Goal: Task Accomplishment & Management: Manage account settings

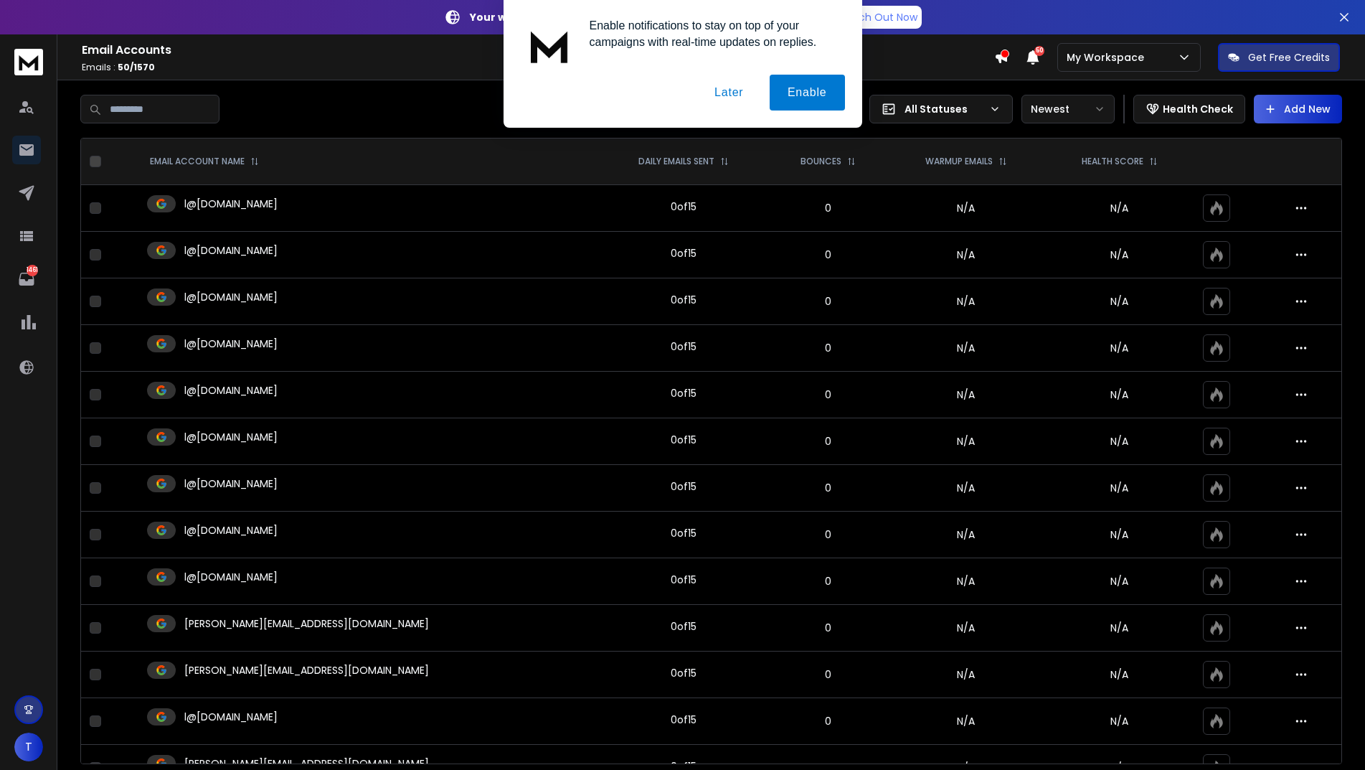
drag, startPoint x: 735, startPoint y: 97, endPoint x: 754, endPoint y: 98, distance: 18.7
click at [735, 96] on button "Later" at bounding box center [728, 93] width 65 height 36
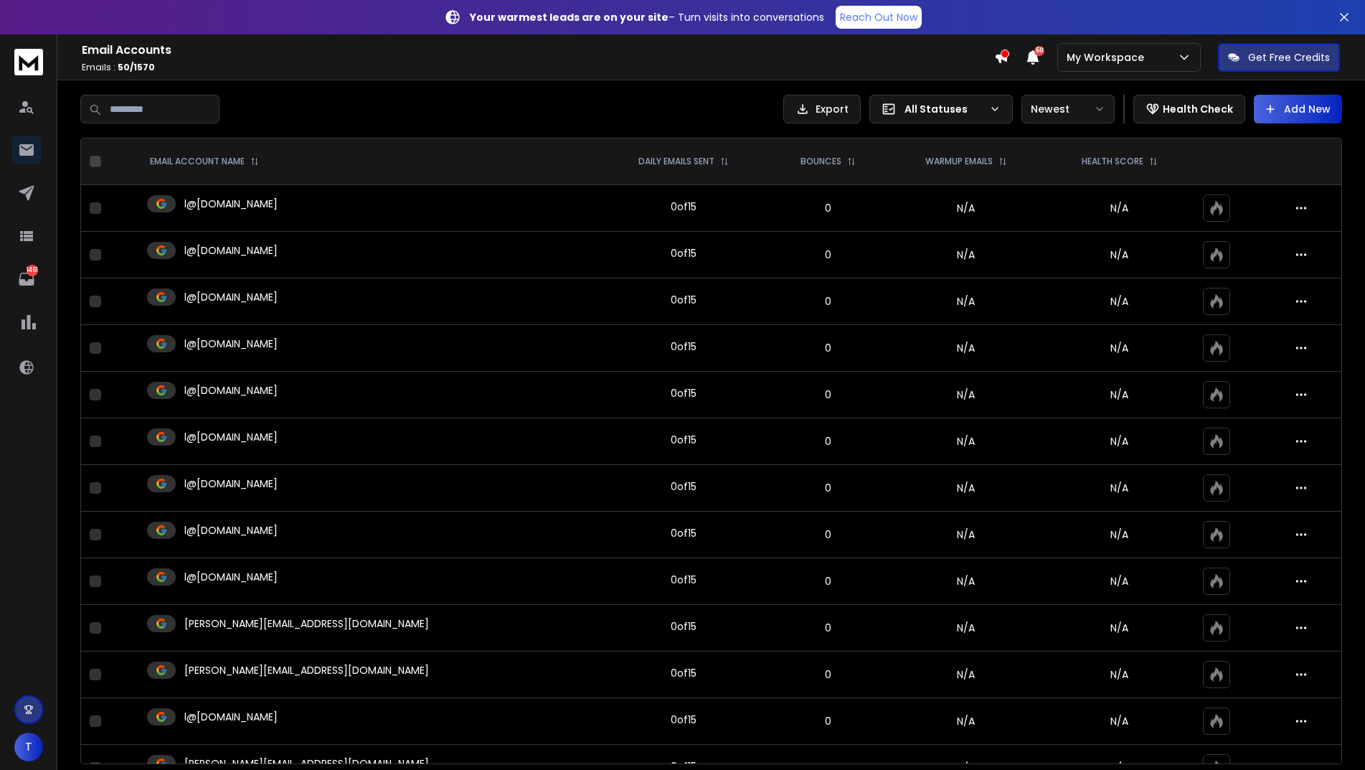
click at [1306, 110] on button "Add New" at bounding box center [1298, 109] width 88 height 29
click at [1299, 110] on button "Add New" at bounding box center [1298, 109] width 88 height 29
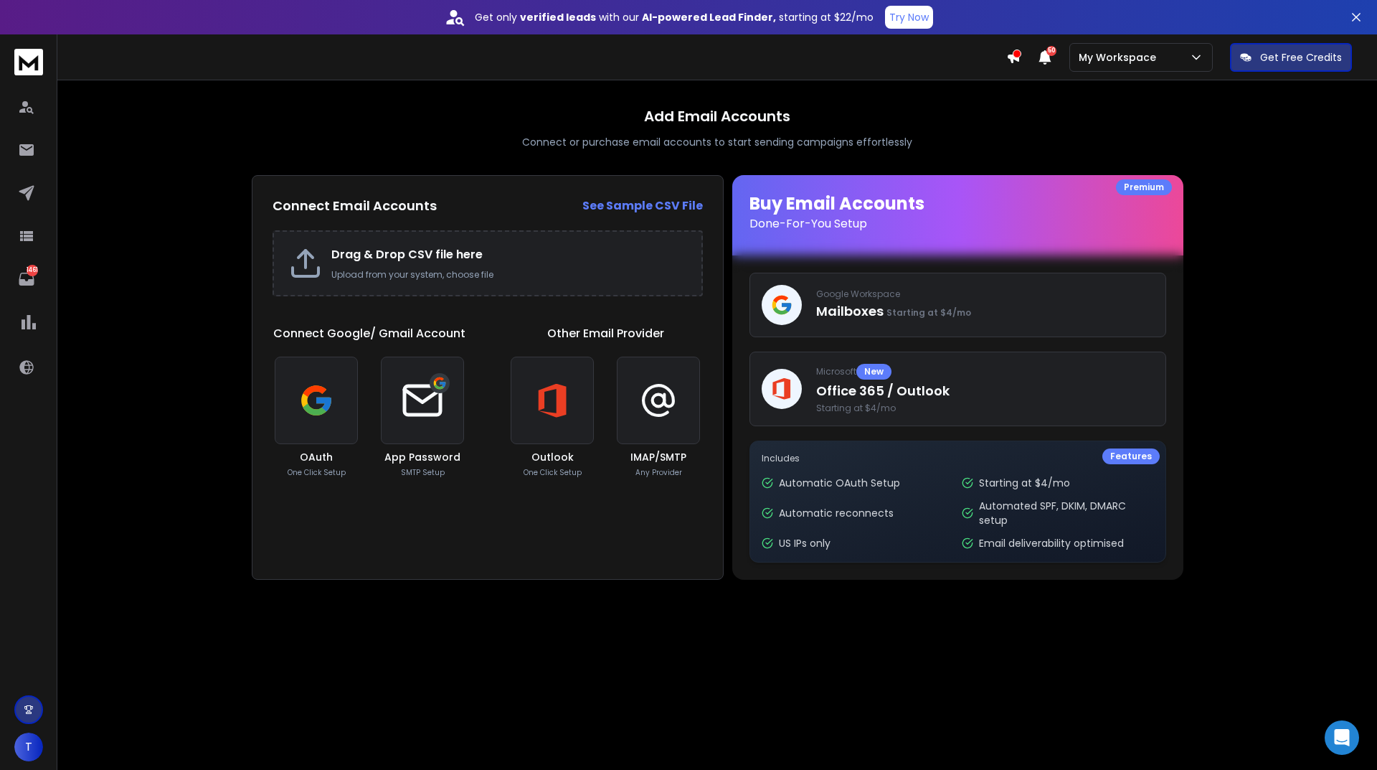
click at [328, 399] on icon at bounding box center [323, 404] width 15 height 14
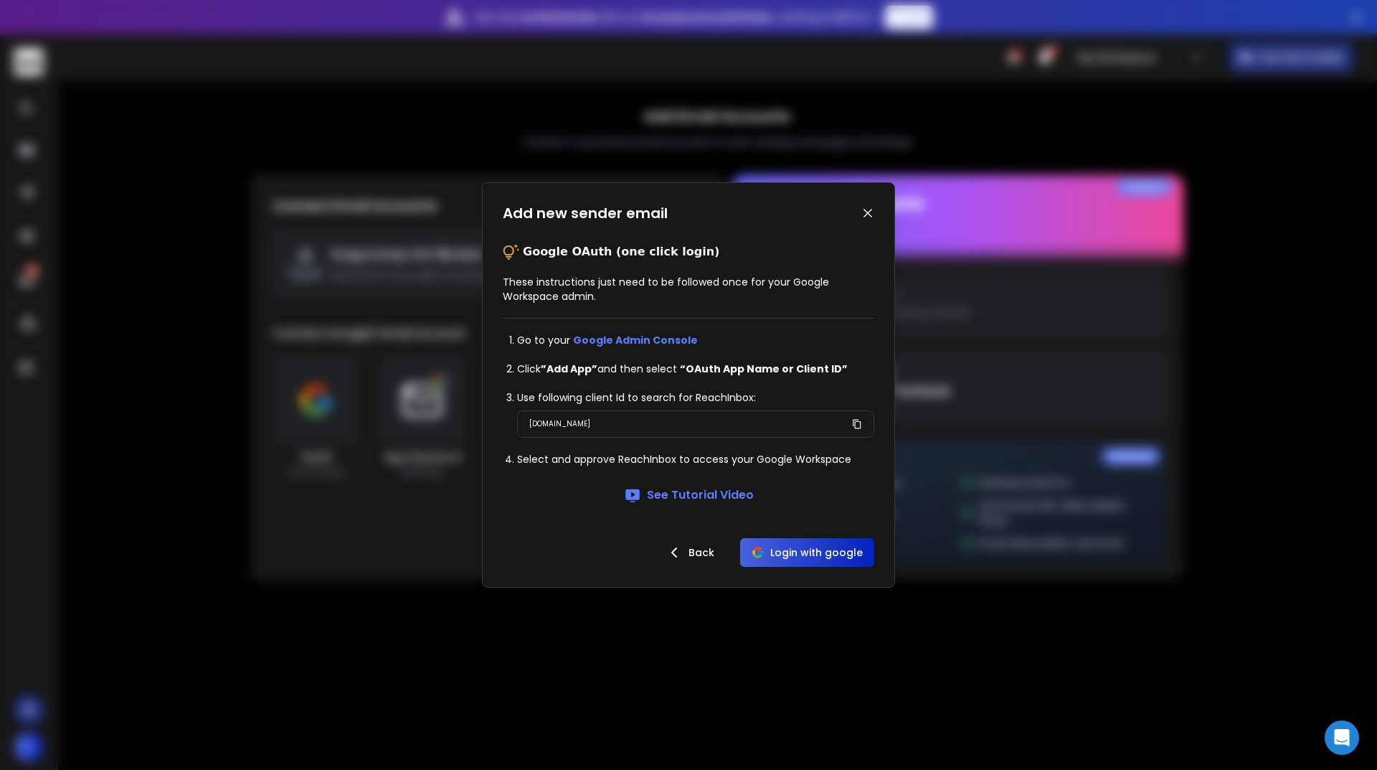
click at [803, 553] on button "Login with google" at bounding box center [807, 552] width 134 height 29
click at [787, 547] on button "Login with google" at bounding box center [807, 552] width 134 height 29
click at [794, 566] on button "Login with google" at bounding box center [807, 552] width 134 height 29
click at [816, 554] on button "Login with google" at bounding box center [807, 552] width 134 height 29
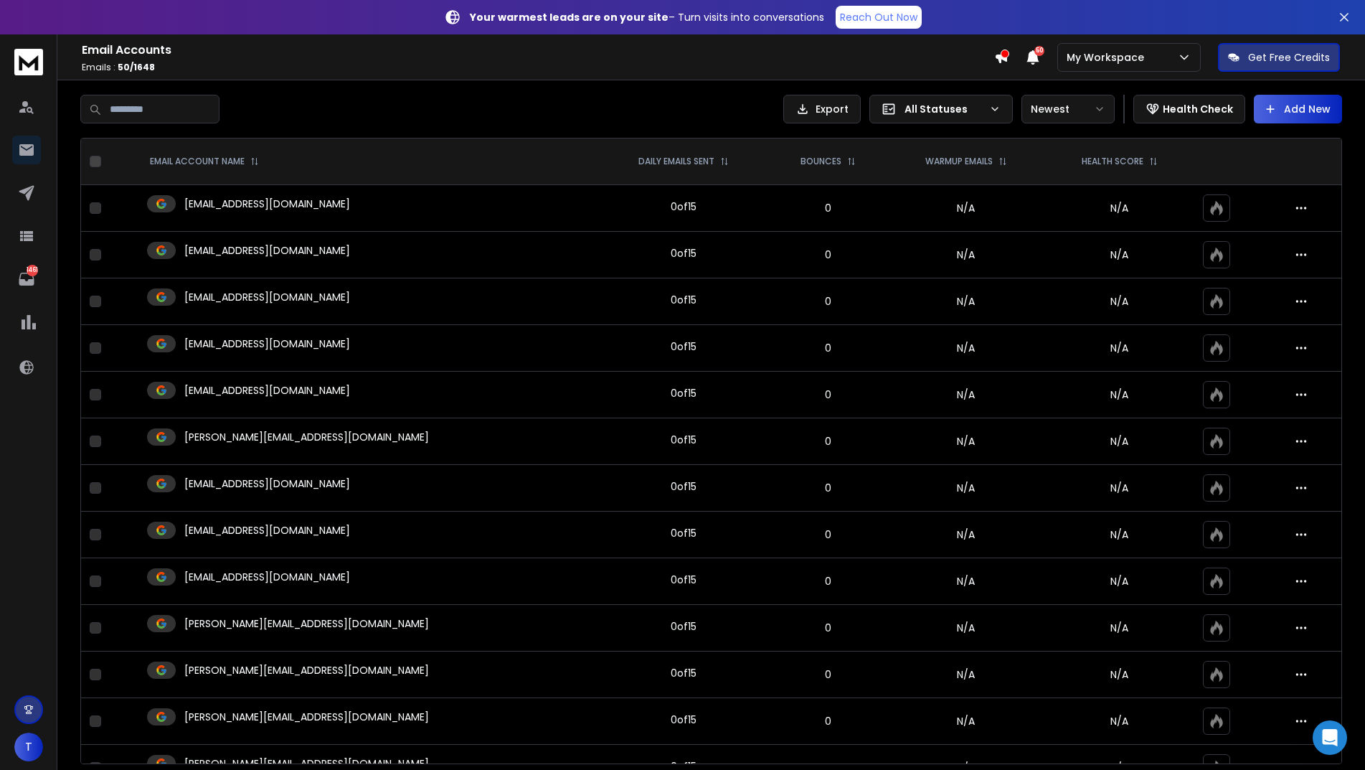
click at [1305, 108] on button "Add New" at bounding box center [1298, 109] width 88 height 29
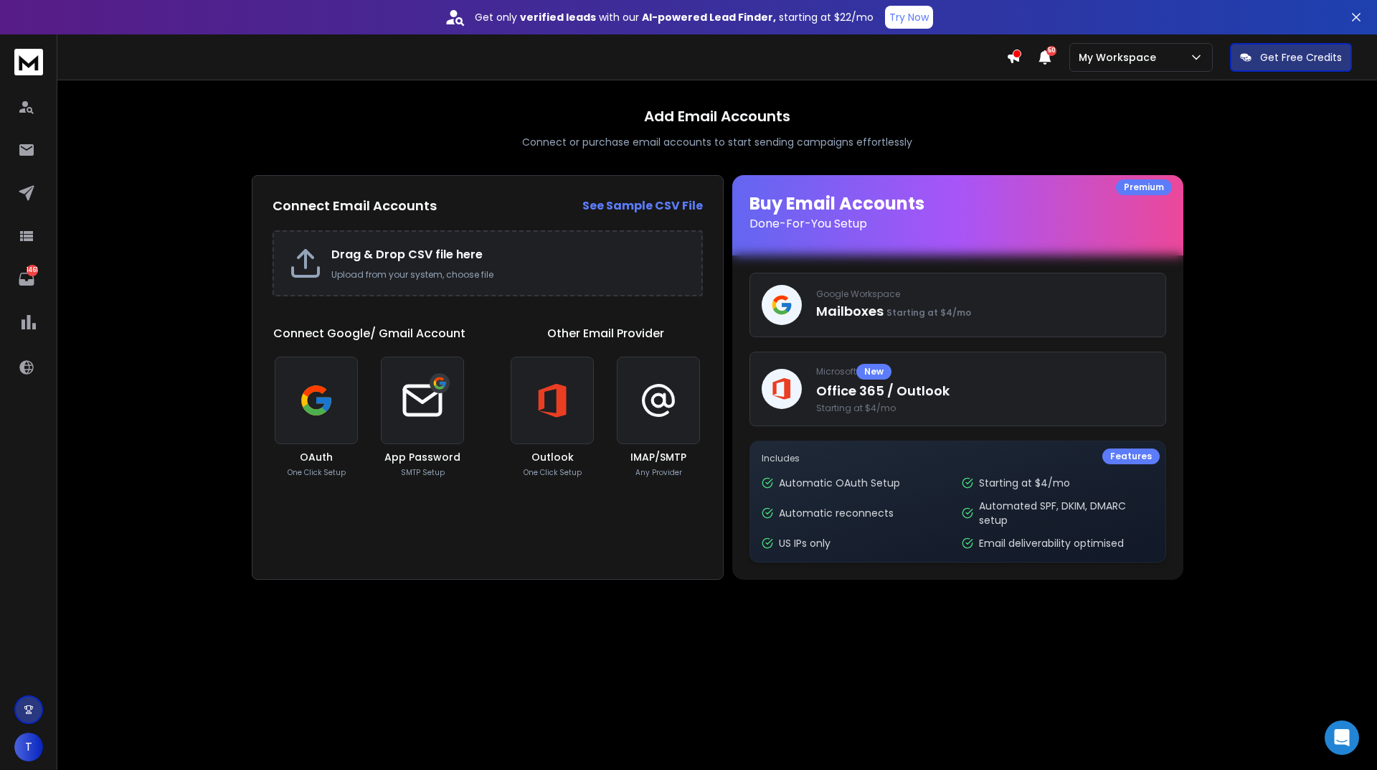
click at [320, 415] on icon at bounding box center [315, 409] width 24 height 12
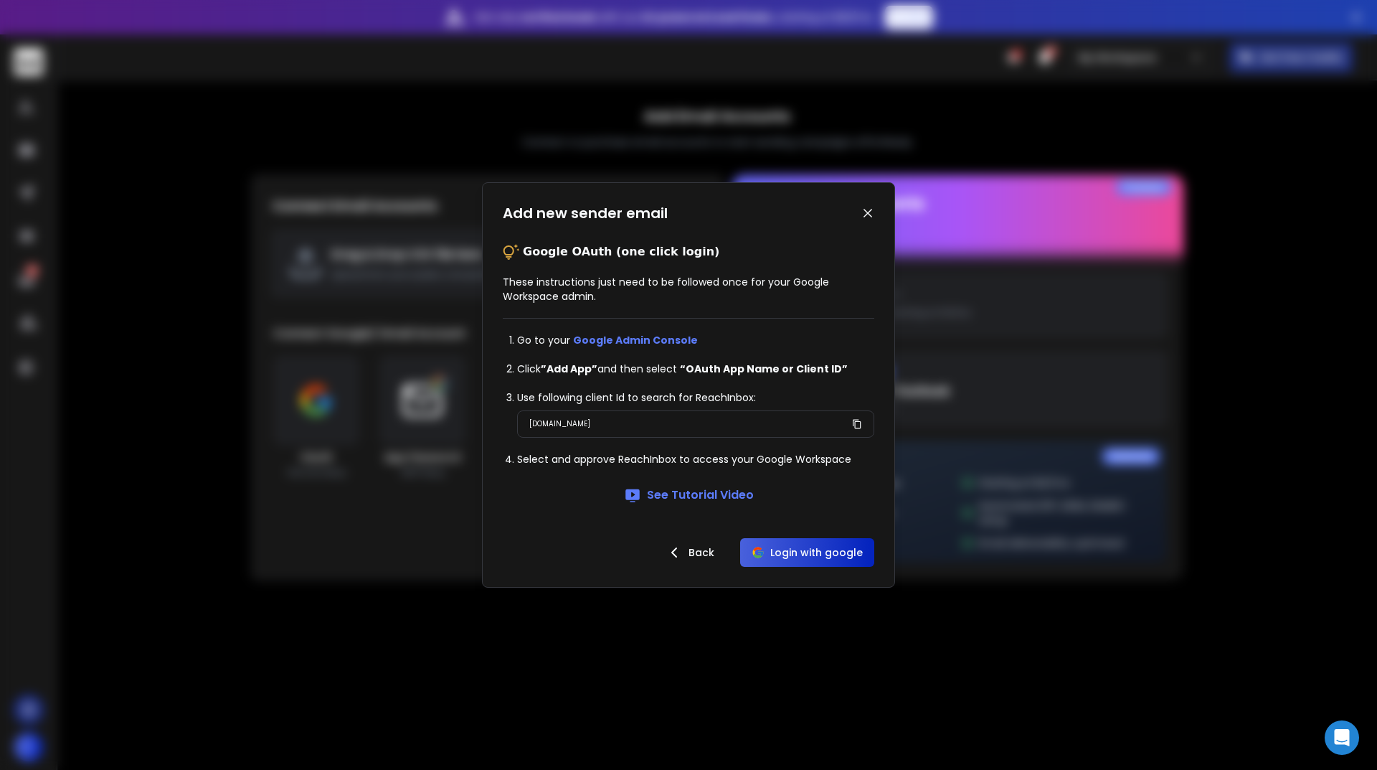
click at [788, 546] on button "Login with google" at bounding box center [807, 552] width 134 height 29
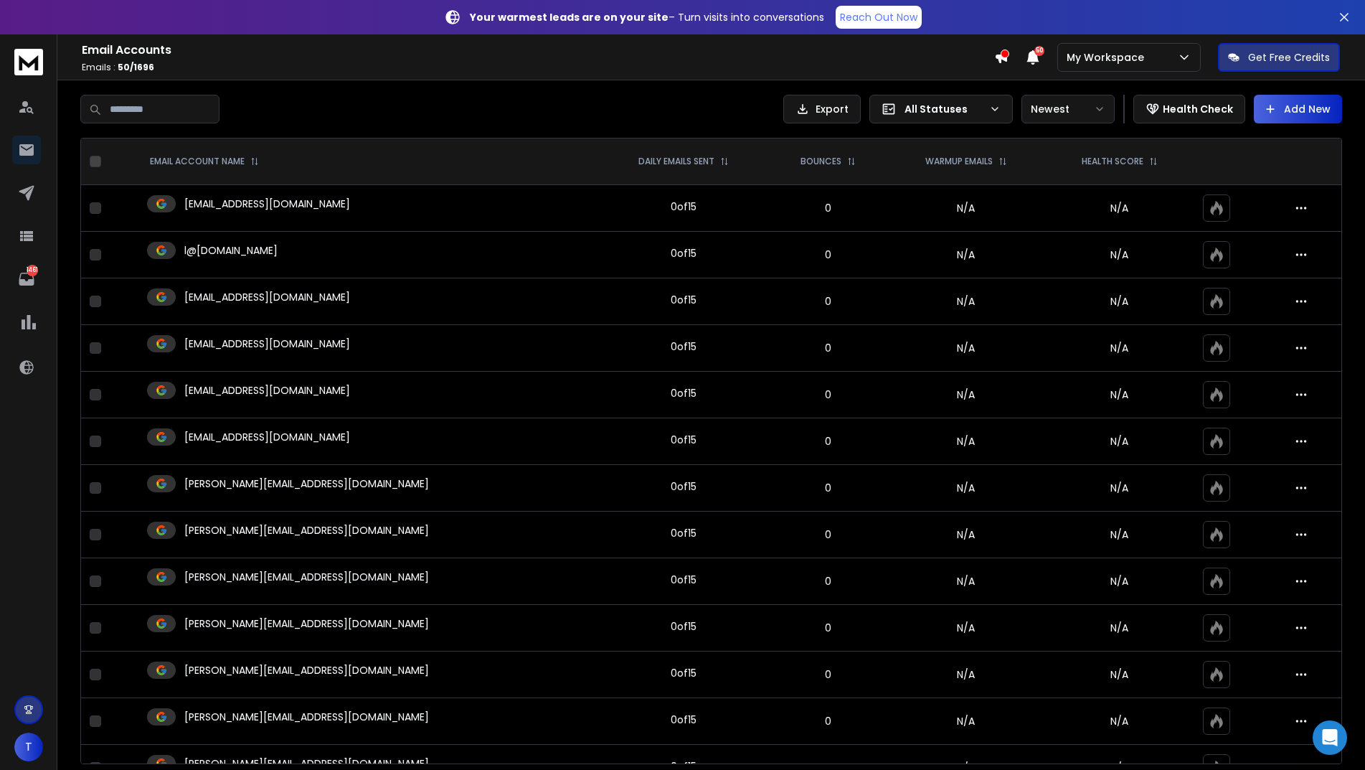
click at [1320, 98] on button "Add New" at bounding box center [1298, 109] width 88 height 29
click at [1294, 105] on button "Add New" at bounding box center [1298, 109] width 88 height 29
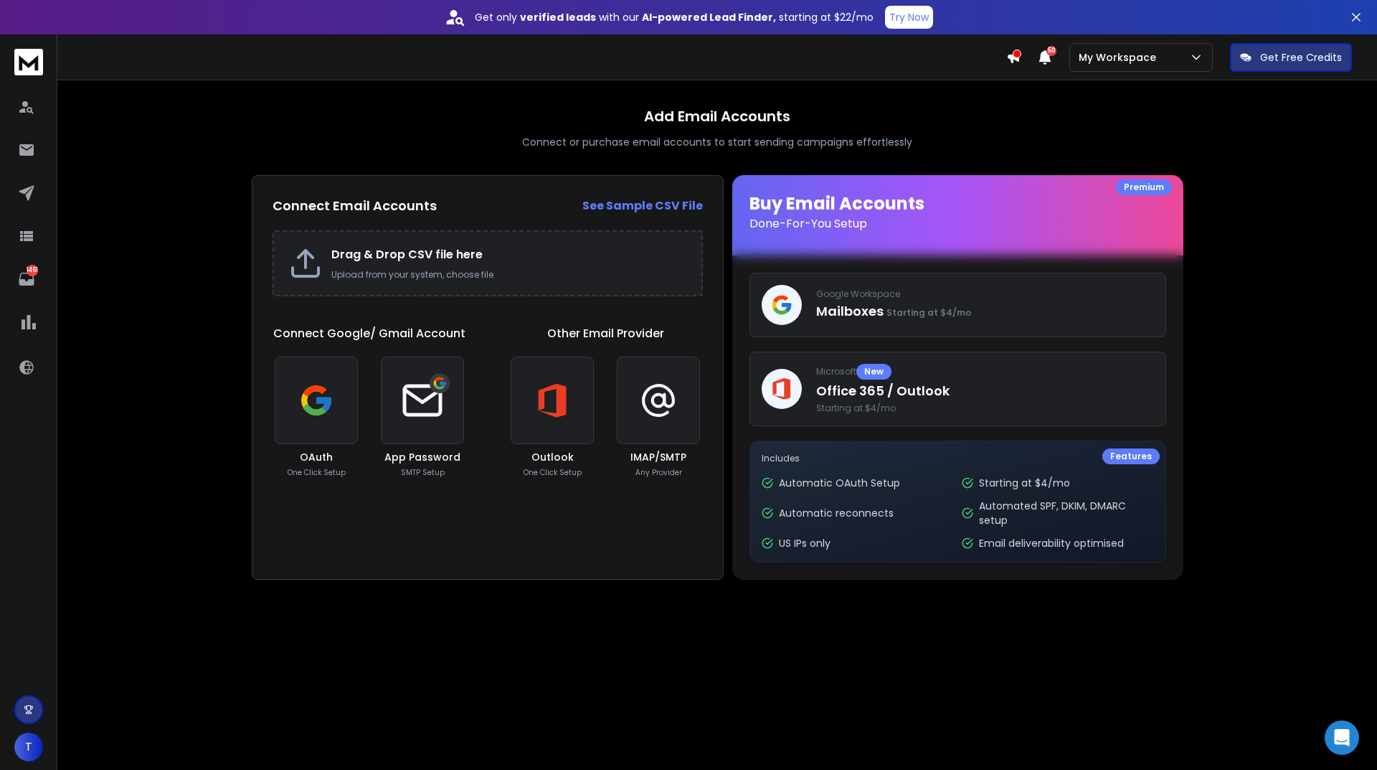
click at [317, 419] on icon at bounding box center [316, 400] width 36 height 43
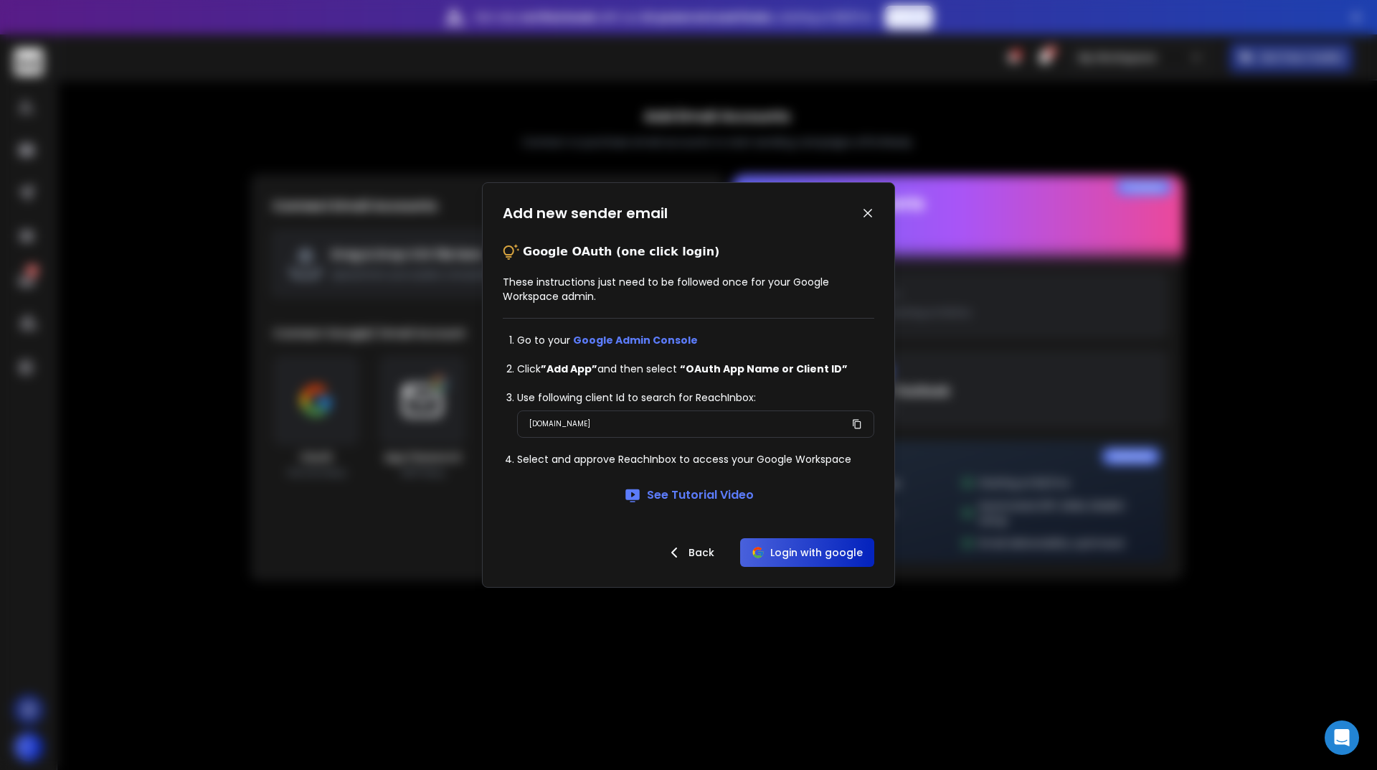
click at [776, 550] on button "Login with google" at bounding box center [807, 552] width 134 height 29
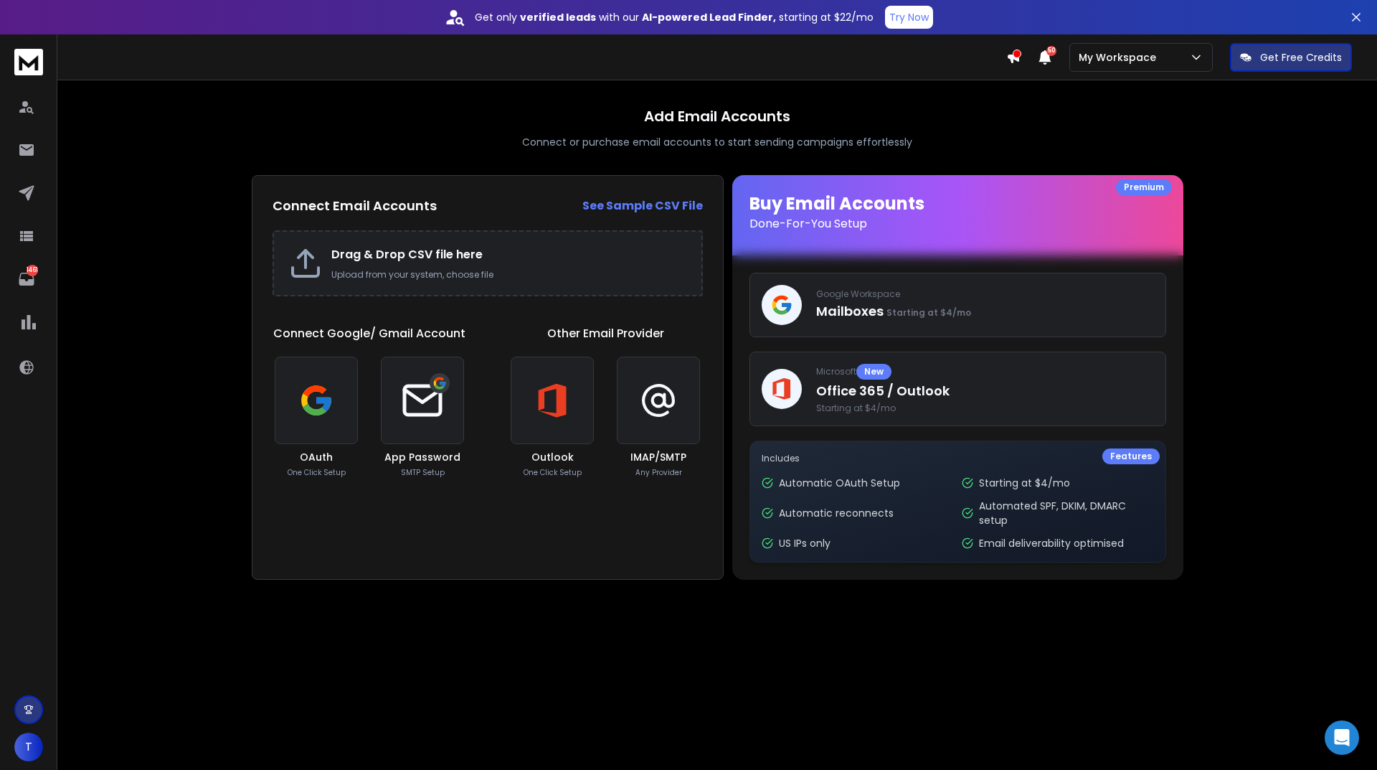
click at [318, 402] on icon at bounding box center [316, 400] width 36 height 43
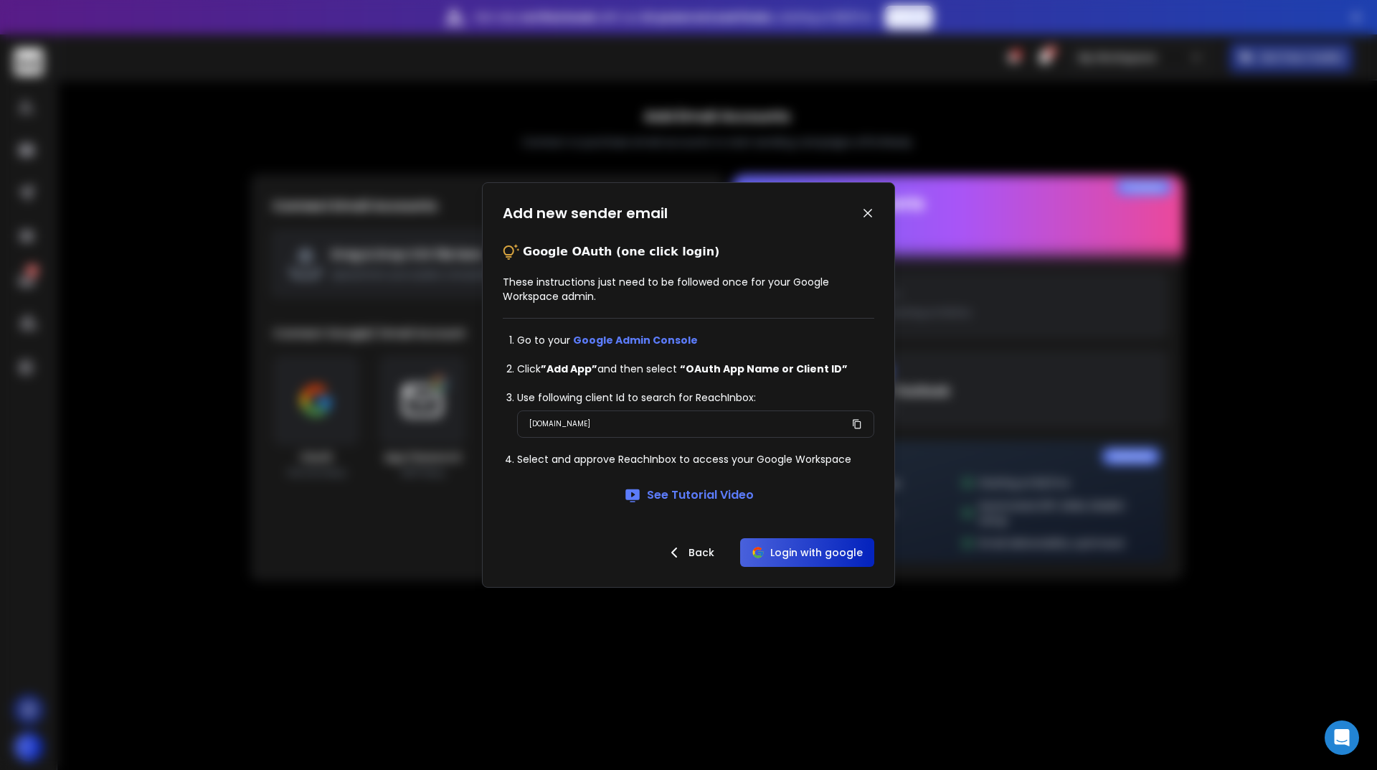
click at [792, 549] on button "Login with google" at bounding box center [807, 552] width 134 height 29
drag, startPoint x: 997, startPoint y: 709, endPoint x: 871, endPoint y: 607, distance: 161.2
click at [992, 701] on div "Add new sender email Google OAuth (one click login) These instructions just nee…" at bounding box center [688, 385] width 1377 height 770
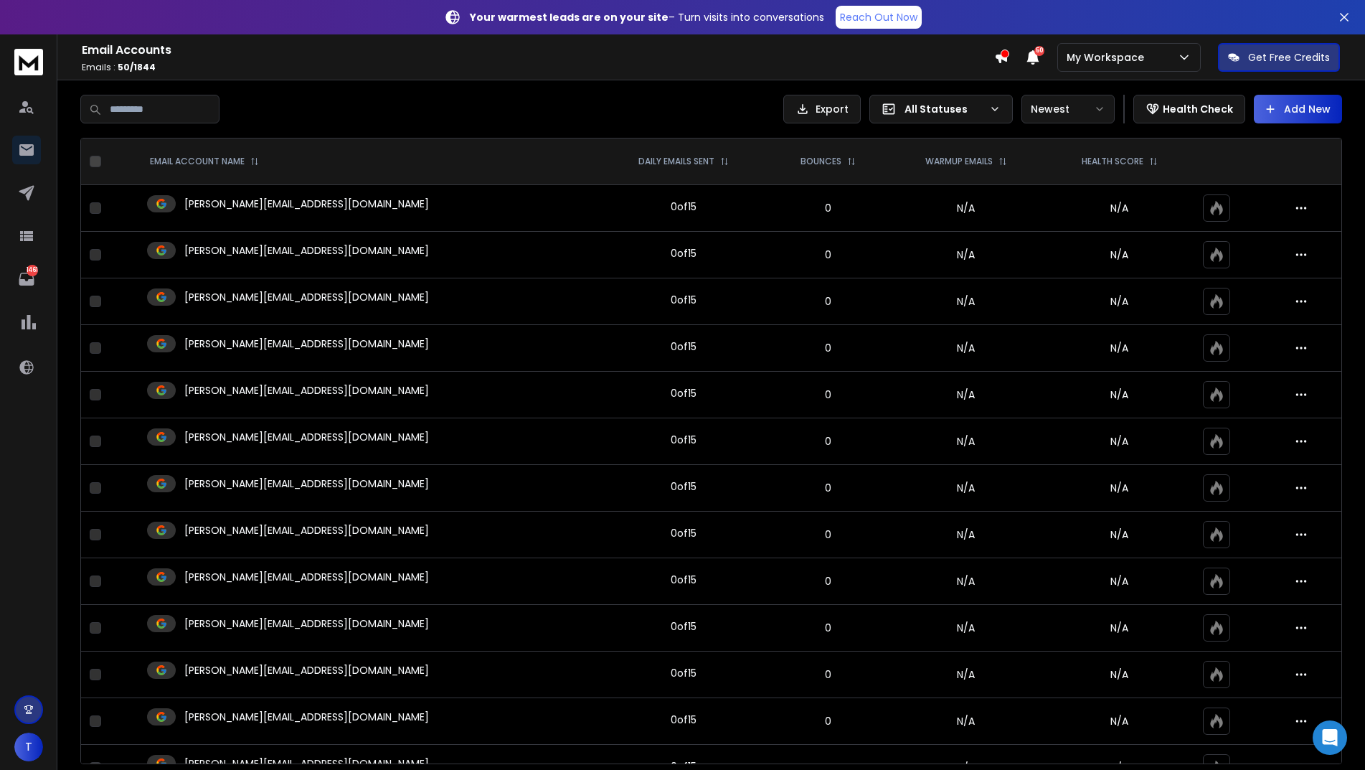
click at [1302, 104] on button "Add New" at bounding box center [1298, 109] width 88 height 29
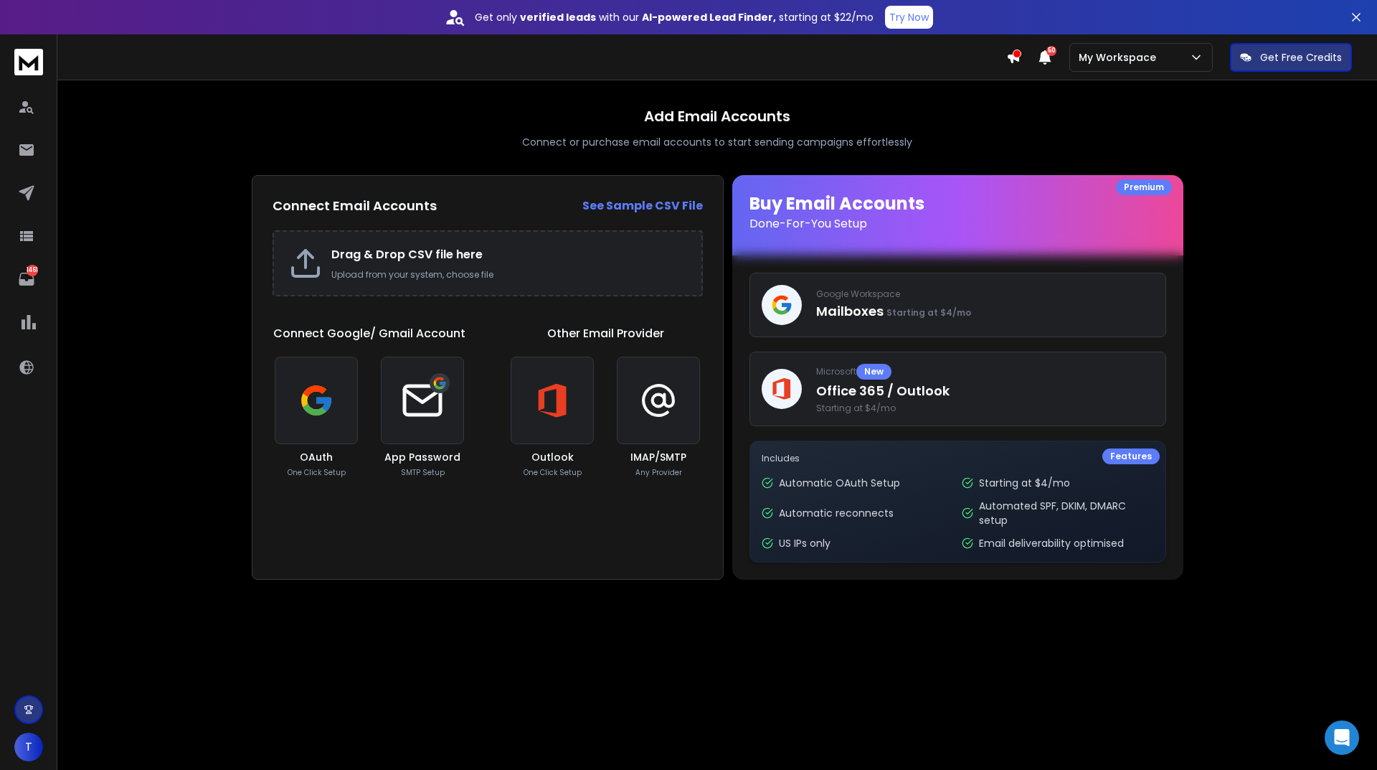
click at [298, 415] on div at bounding box center [316, 399] width 83 height 87
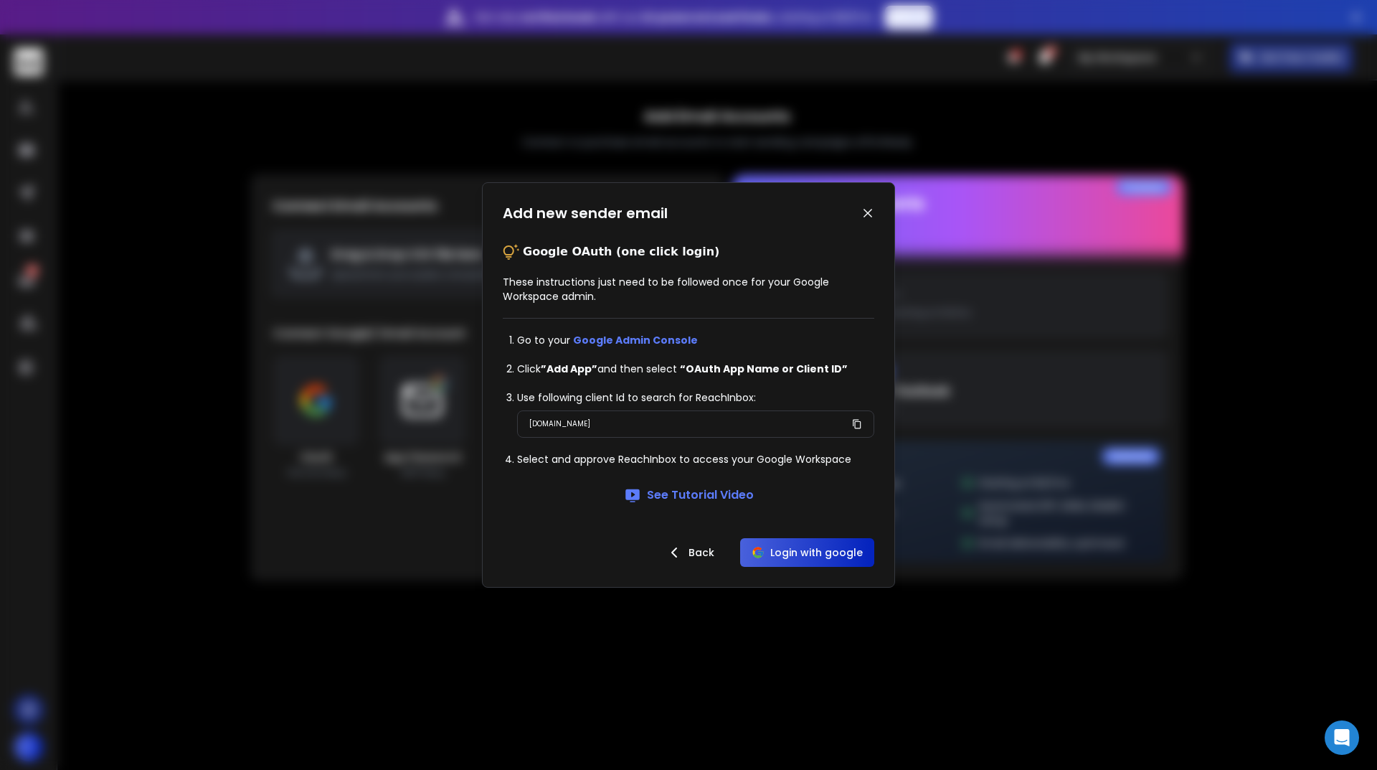
click at [812, 546] on button "Login with google" at bounding box center [807, 552] width 134 height 29
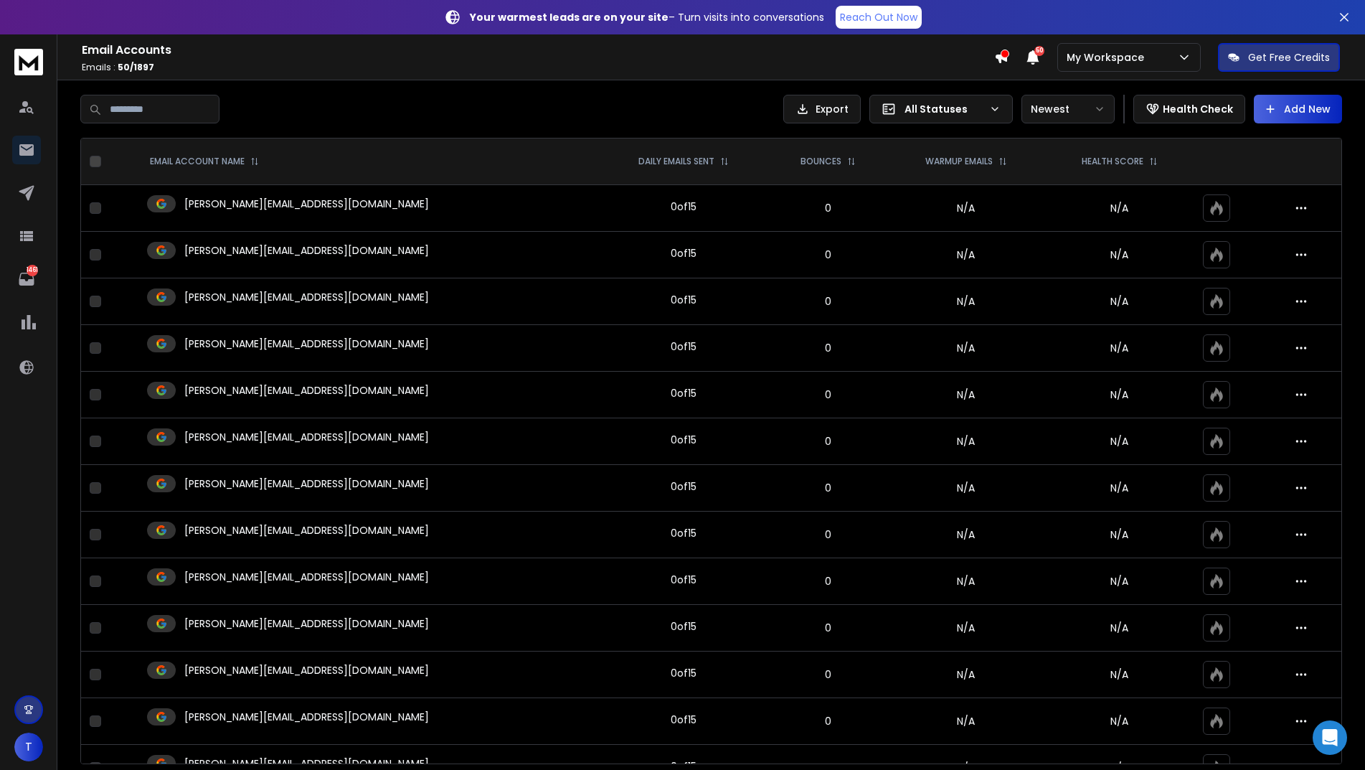
click at [1299, 96] on button "Add New" at bounding box center [1298, 109] width 88 height 29
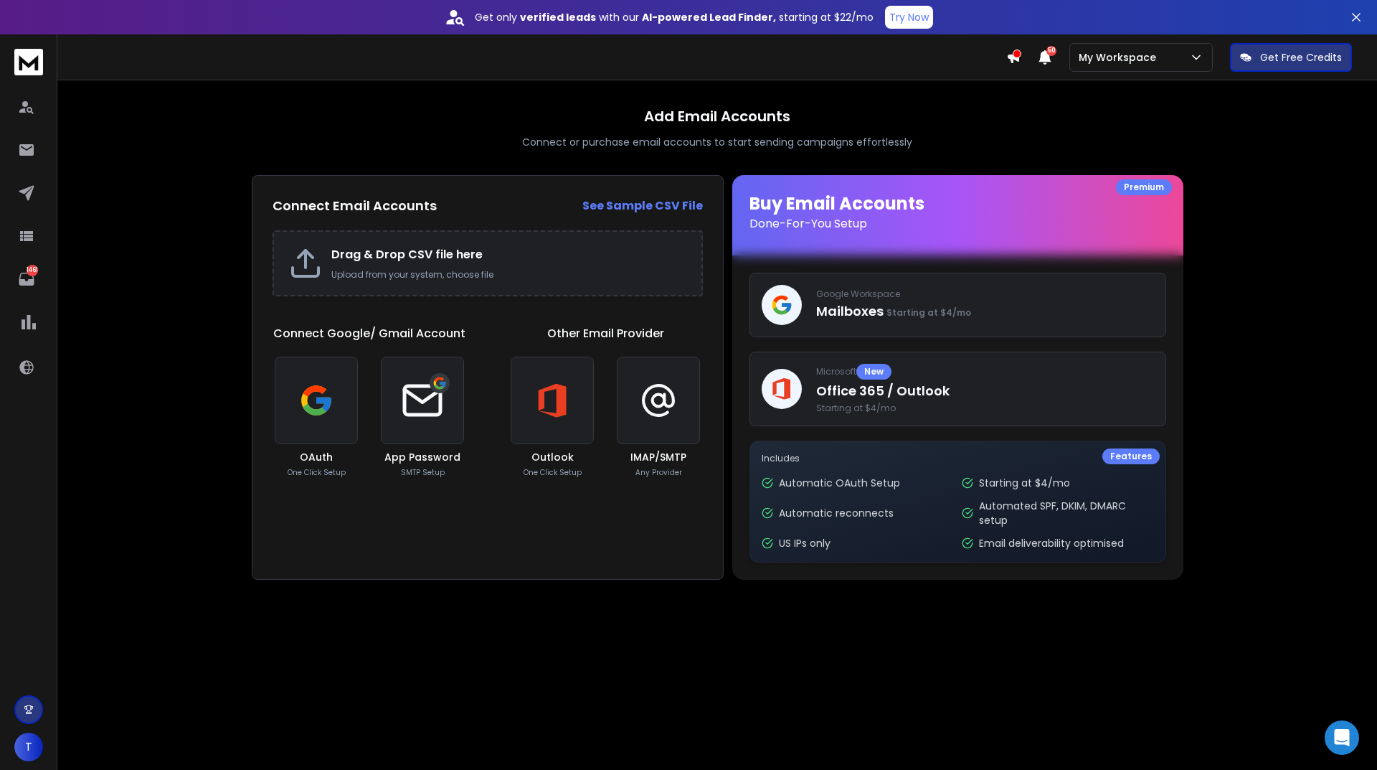
click at [348, 425] on div at bounding box center [316, 399] width 83 height 87
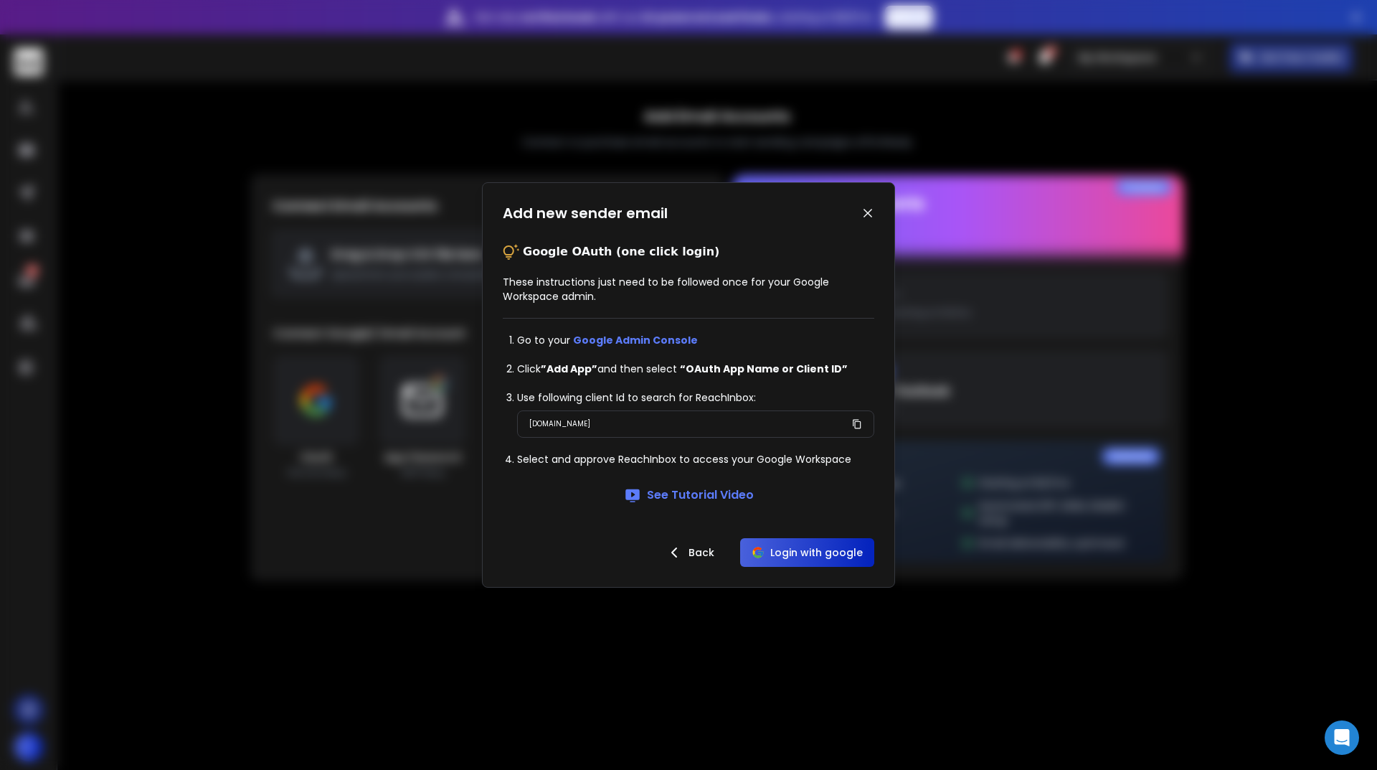
click at [804, 549] on button "Login with google" at bounding box center [807, 552] width 134 height 29
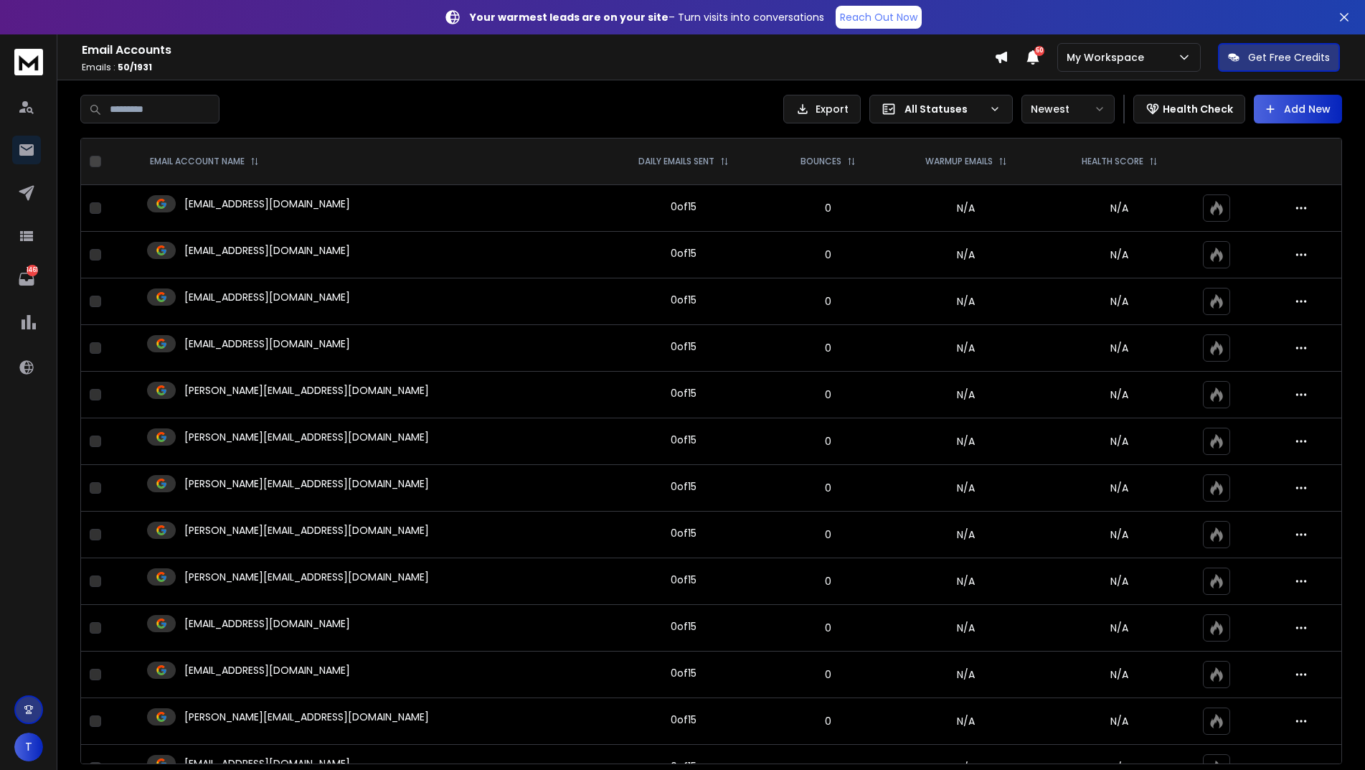
click at [1305, 107] on button "Add New" at bounding box center [1298, 109] width 88 height 29
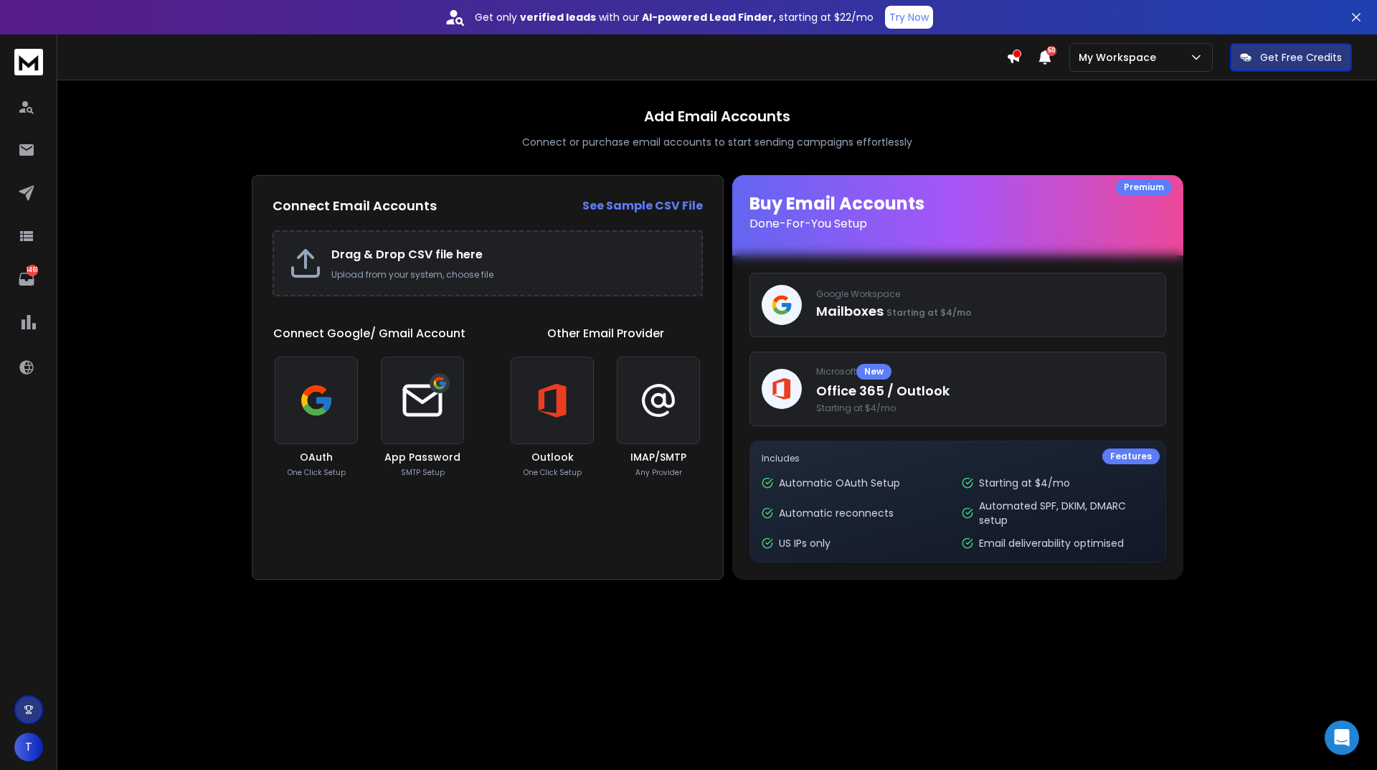
click at [318, 419] on icon at bounding box center [316, 400] width 36 height 43
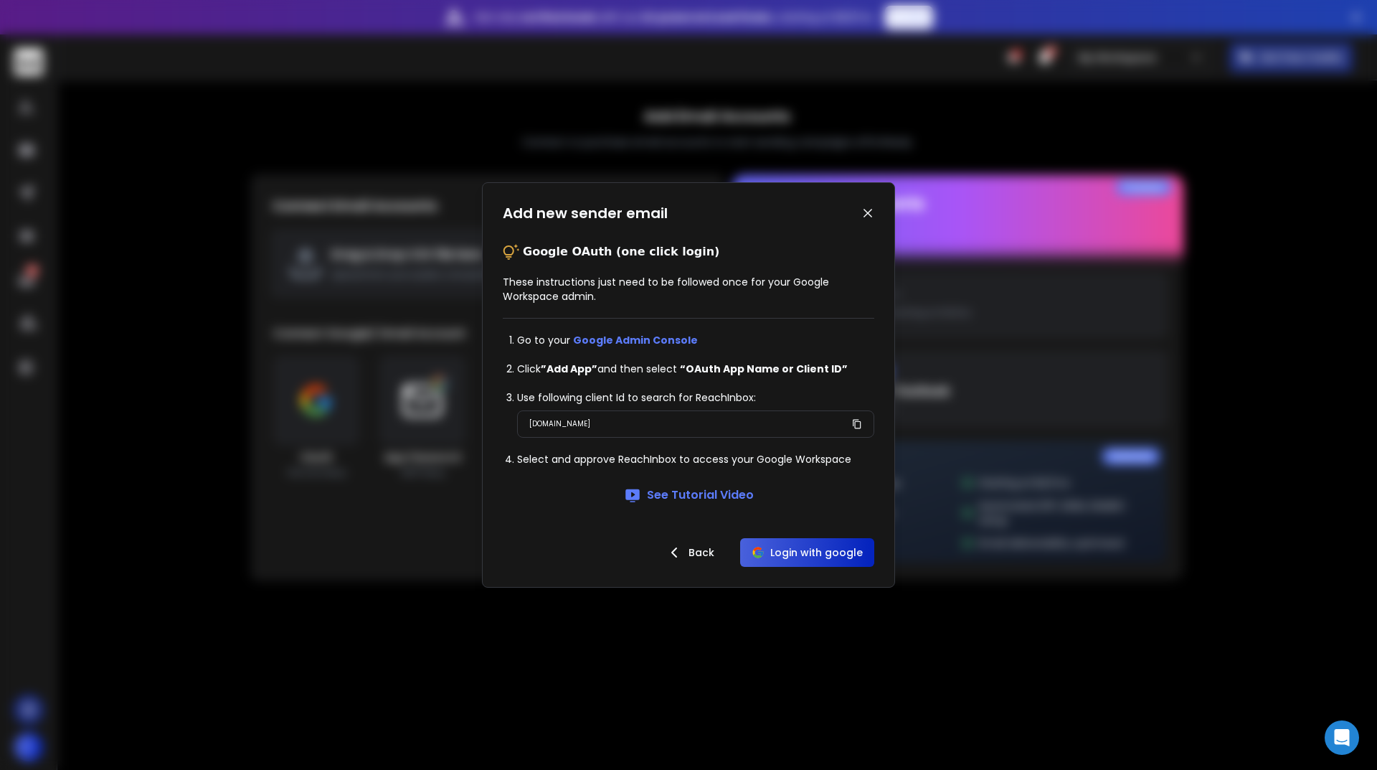
click at [796, 556] on button "Login with google" at bounding box center [807, 552] width 134 height 29
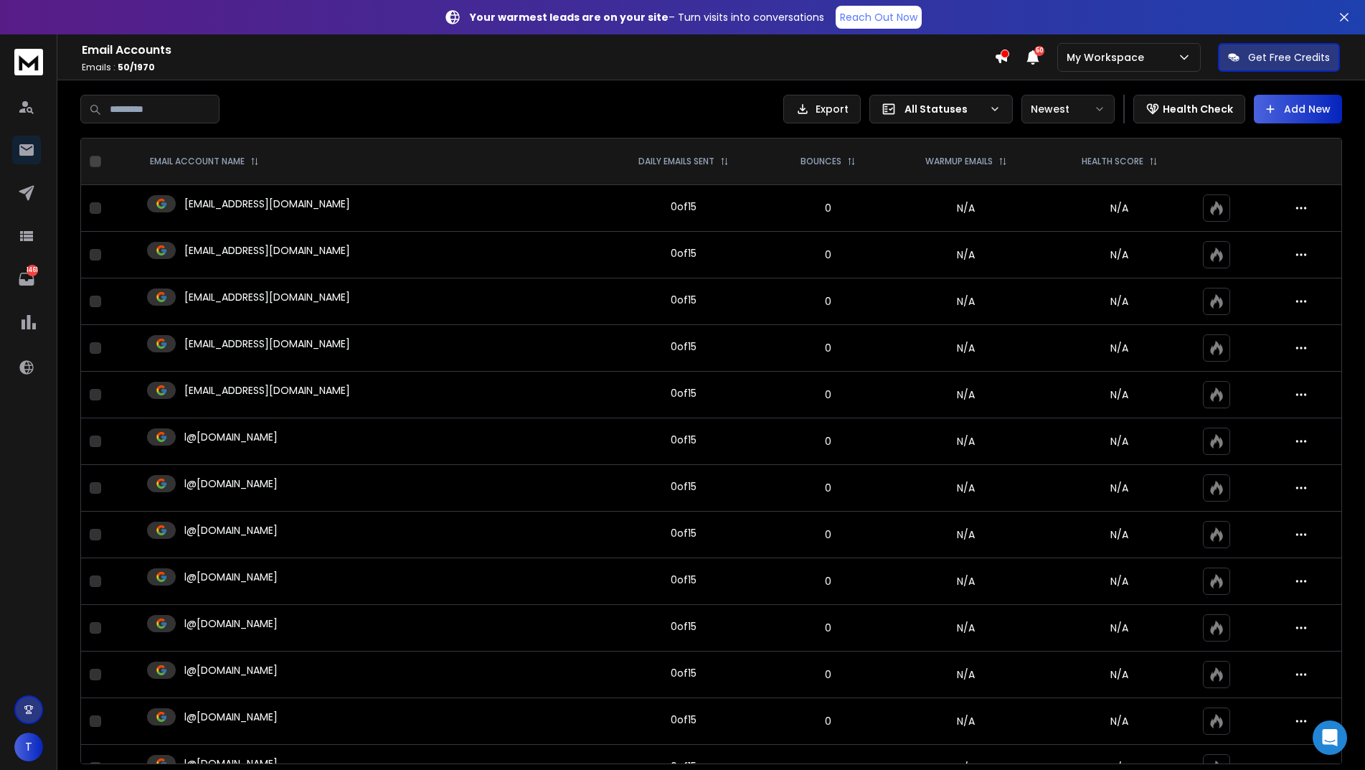
click at [1307, 122] on button "Add New" at bounding box center [1298, 109] width 88 height 29
click at [1302, 110] on button "Add New" at bounding box center [1298, 109] width 88 height 29
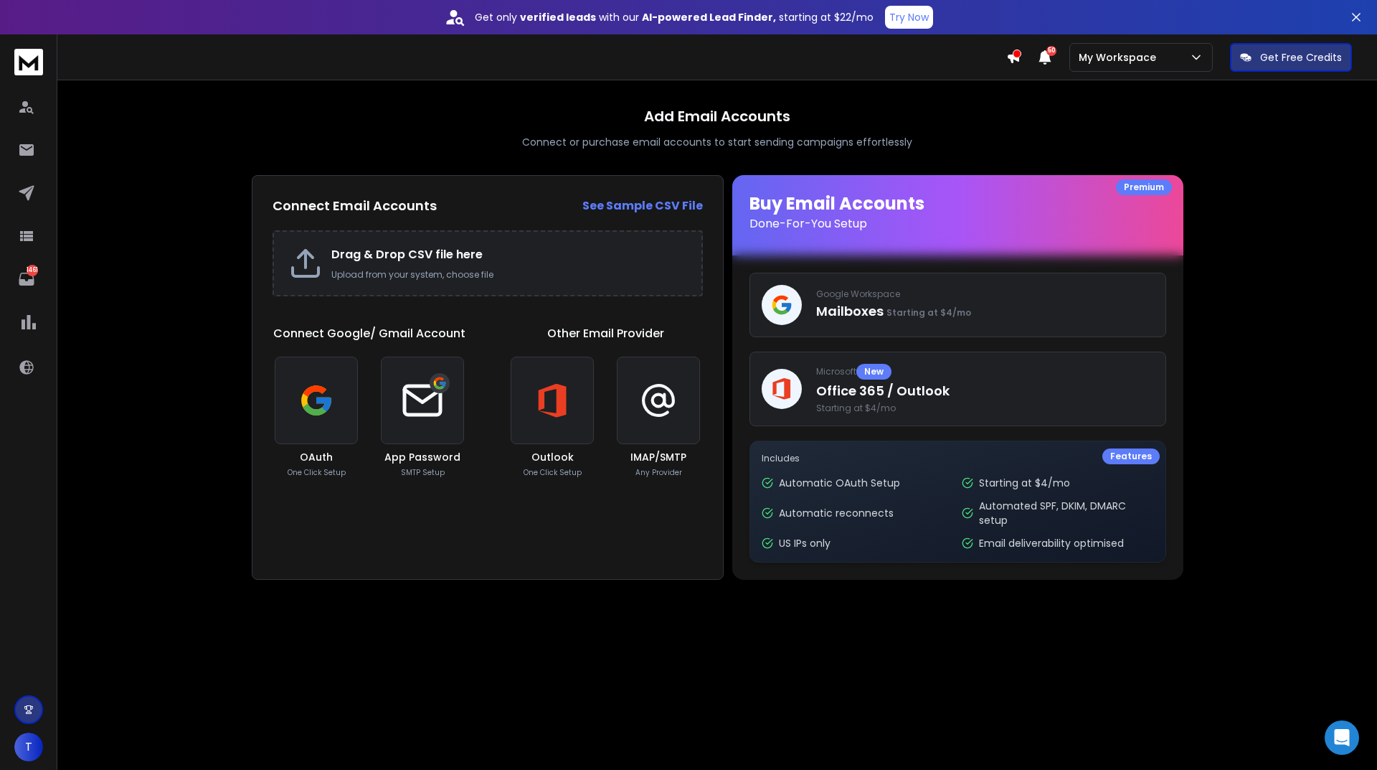
click at [315, 409] on icon at bounding box center [315, 409] width 24 height 12
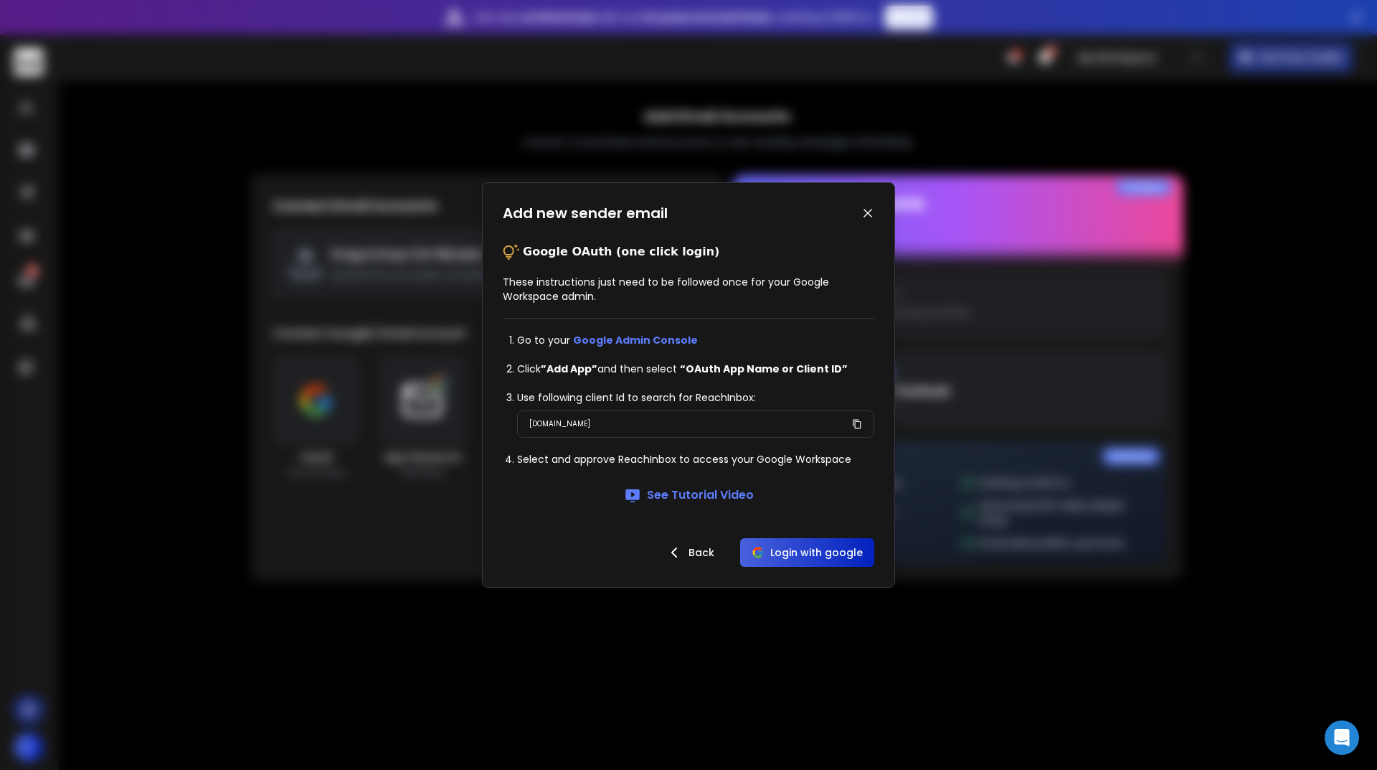
click at [851, 543] on button "Login with google" at bounding box center [807, 552] width 134 height 29
